Goal: Navigation & Orientation: Find specific page/section

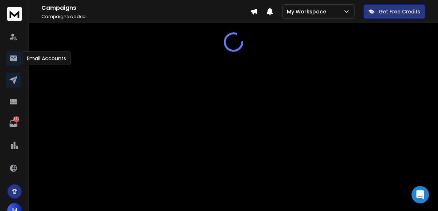
click at [9, 58] on icon at bounding box center [13, 58] width 9 height 9
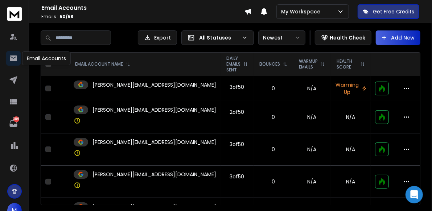
click at [9, 58] on icon at bounding box center [13, 58] width 9 height 9
drag, startPoint x: 432, startPoint y: 65, endPoint x: 428, endPoint y: 107, distance: 42.3
click at [428, 107] on div "Export All Statuses Newest Health Check Add New EMAIL ACCOUNT NAME DAILY EMAILS…" at bounding box center [230, 118] width 403 height 190
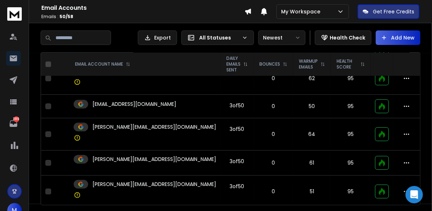
scroll to position [1013, 0]
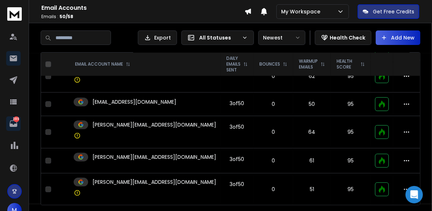
click at [12, 126] on icon at bounding box center [13, 124] width 8 height 7
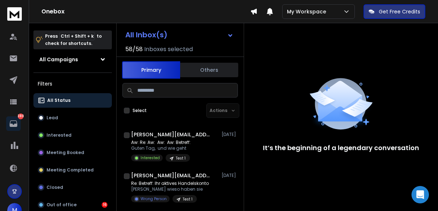
click at [211, 69] on button "Others" at bounding box center [209, 70] width 58 height 16
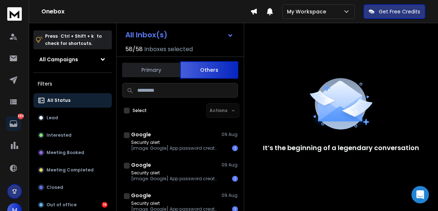
click at [155, 68] on button "Primary" at bounding box center [151, 70] width 58 height 16
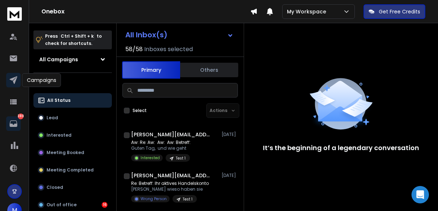
click at [11, 77] on icon at bounding box center [13, 80] width 9 height 9
